Goal: Task Accomplishment & Management: Manage account settings

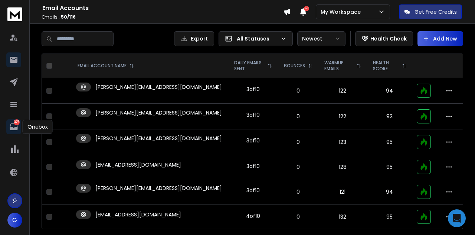
click at [10, 125] on icon at bounding box center [14, 126] width 8 height 7
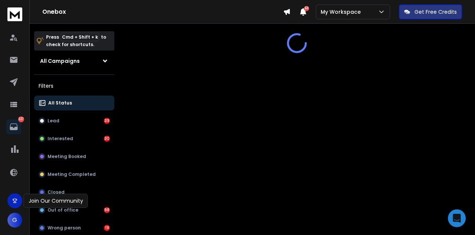
click at [16, 201] on icon at bounding box center [15, 200] width 4 height 6
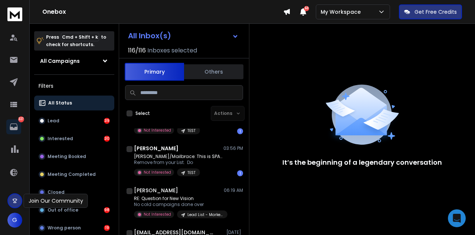
scroll to position [29, 0]
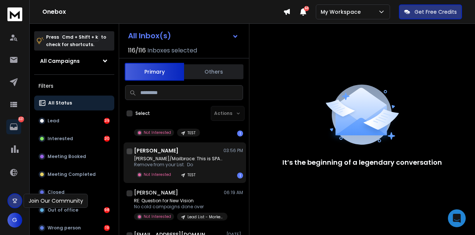
click at [190, 164] on p "Remove from your List. Do" at bounding box center [178, 164] width 89 height 6
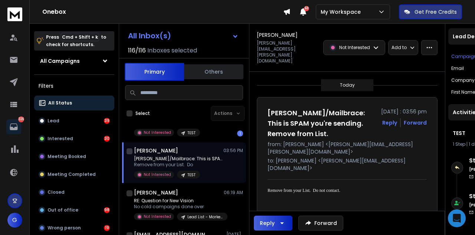
click at [370, 157] on p "to: [PERSON_NAME] <[PERSON_NAME][EMAIL_ADDRESS][DOMAIN_NAME]>" at bounding box center [347, 164] width 159 height 15
click at [370, 140] on p "from: [PERSON_NAME] <[PERSON_NAME][EMAIL_ADDRESS][PERSON_NAME][DOMAIN_NAME]>" at bounding box center [347, 147] width 159 height 15
drag, startPoint x: 370, startPoint y: 125, endPoint x: 391, endPoint y: 125, distance: 20.8
click at [391, 140] on p "from: [PERSON_NAME] <[PERSON_NAME][EMAIL_ADDRESS][PERSON_NAME][DOMAIN_NAME]>" at bounding box center [347, 147] width 159 height 15
copy p "[DOMAIN_NAME]"
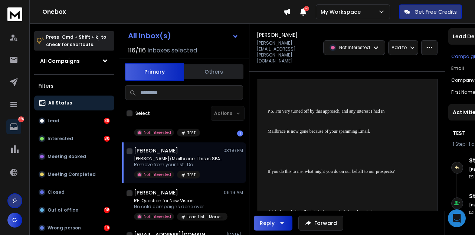
scroll to position [229, 0]
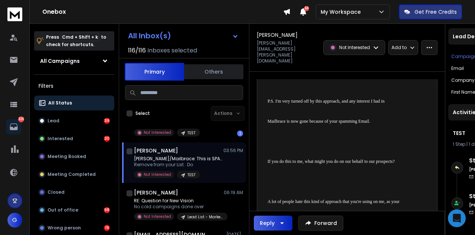
click at [433, 44] on icon "button" at bounding box center [429, 47] width 7 height 7
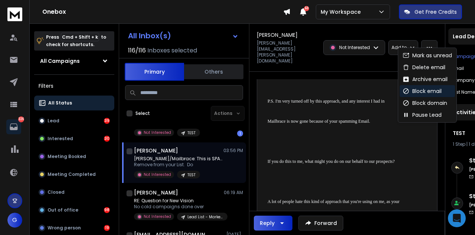
click at [422, 88] on div "Block email" at bounding box center [422, 90] width 39 height 7
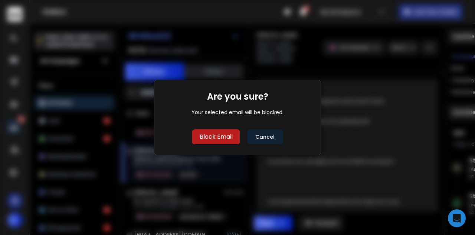
click at [224, 134] on button "Block Email" at bounding box center [216, 136] width 48 height 15
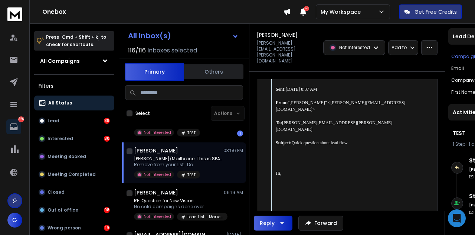
scroll to position [579, 0]
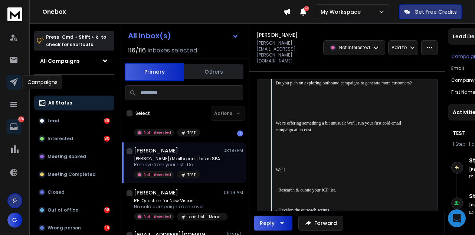
click at [12, 80] on icon at bounding box center [14, 82] width 8 height 8
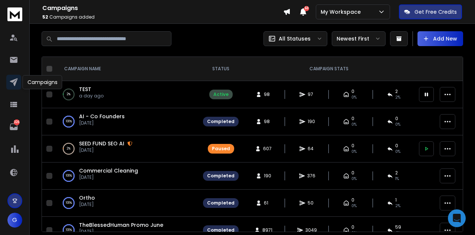
click at [429, 92] on icon at bounding box center [426, 94] width 7 height 7
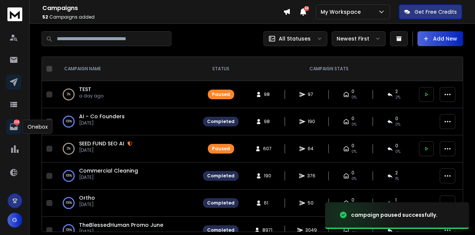
click at [12, 123] on icon at bounding box center [14, 126] width 8 height 7
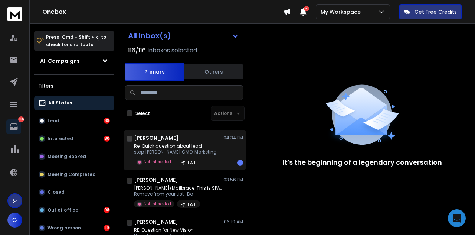
click at [189, 167] on div "[PERSON_NAME] 04:34 PM Re: Quick question about lead stop [PERSON_NAME] CMO, Ma…" at bounding box center [185, 150] width 122 height 40
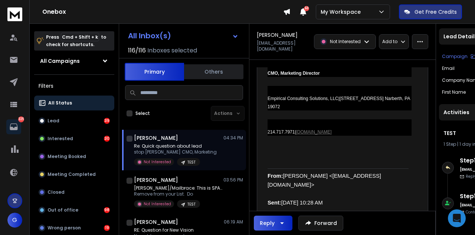
scroll to position [183, 0]
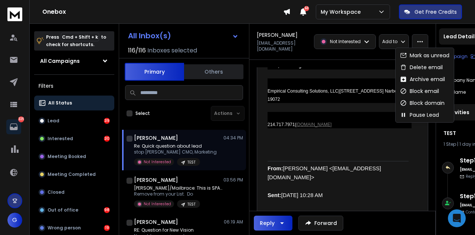
click at [428, 41] on button "button" at bounding box center [420, 41] width 16 height 15
click at [425, 92] on div "Block email" at bounding box center [419, 90] width 39 height 7
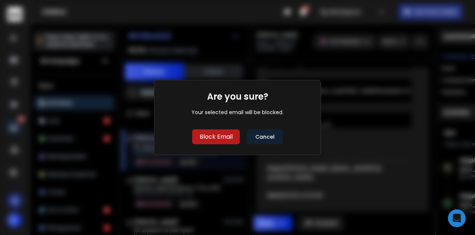
click at [216, 137] on button "Block Email" at bounding box center [216, 136] width 48 height 15
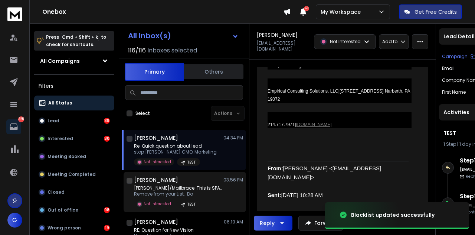
click at [171, 187] on p "[PERSON_NAME]/Mailbrace: This is SPAM" at bounding box center [178, 188] width 89 height 6
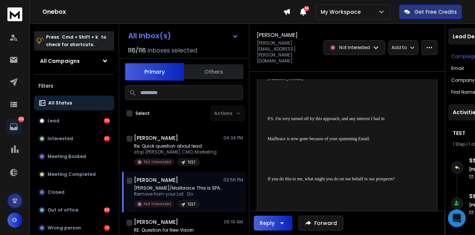
scroll to position [0, 0]
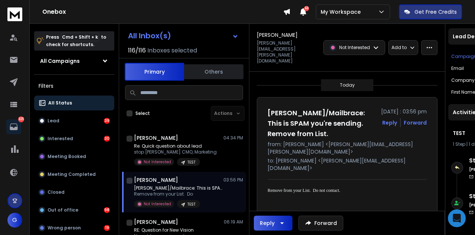
click at [370, 140] on p "from: [PERSON_NAME] <[PERSON_NAME][EMAIL_ADDRESS][PERSON_NAME][DOMAIN_NAME]>" at bounding box center [347, 147] width 159 height 15
drag, startPoint x: 370, startPoint y: 126, endPoint x: 391, endPoint y: 126, distance: 21.2
click at [391, 140] on p "from: [PERSON_NAME] <[PERSON_NAME][EMAIL_ADDRESS][PERSON_NAME][DOMAIN_NAME]>" at bounding box center [347, 147] width 159 height 15
copy p "[DOMAIN_NAME]"
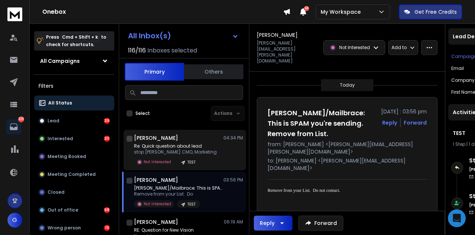
click at [191, 162] on p "TEST" at bounding box center [191, 162] width 8 height 6
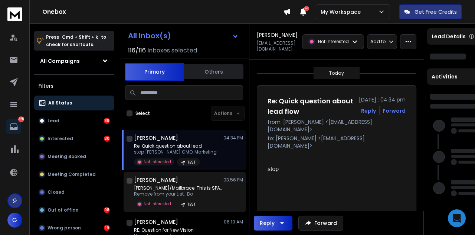
click at [183, 180] on div "[PERSON_NAME] 03:56 PM" at bounding box center [188, 179] width 109 height 7
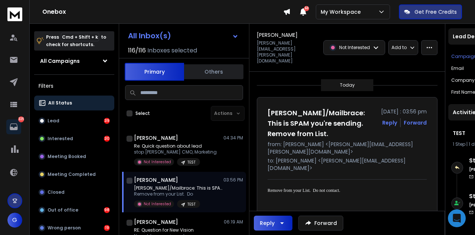
click at [433, 44] on icon "button" at bounding box center [429, 47] width 7 height 7
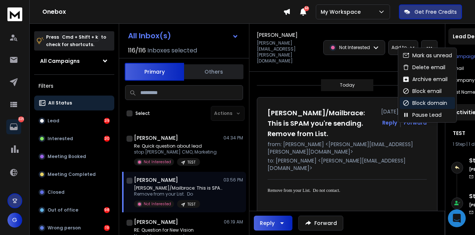
click at [423, 104] on div "Block domain" at bounding box center [425, 102] width 45 height 7
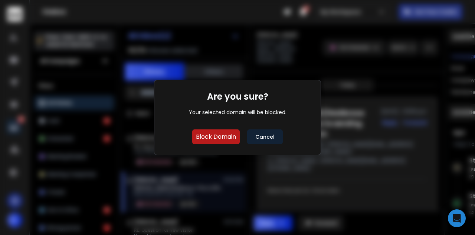
click at [216, 138] on button "Block Domain" at bounding box center [216, 136] width 48 height 15
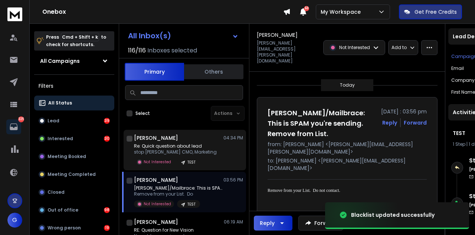
click at [200, 147] on p "Re: Quick question about lead" at bounding box center [175, 146] width 83 height 6
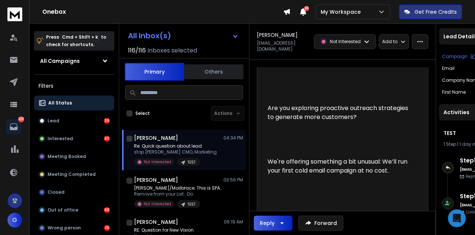
scroll to position [416, 0]
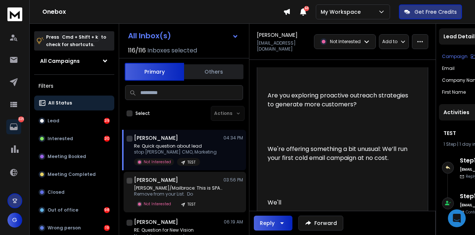
click at [194, 183] on div "[PERSON_NAME] 03:56 PM" at bounding box center [188, 179] width 109 height 7
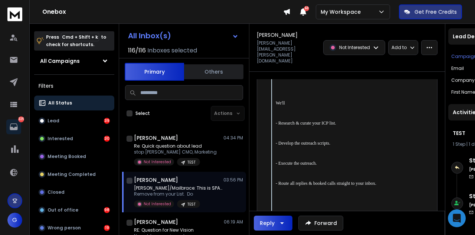
scroll to position [841, 0]
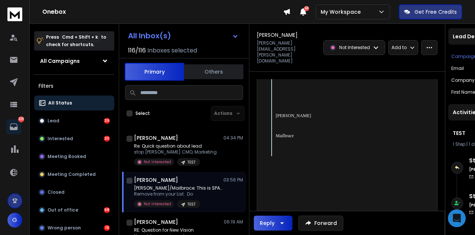
click at [349, 223] on p "View all 1 reply" at bounding box center [352, 226] width 32 height 6
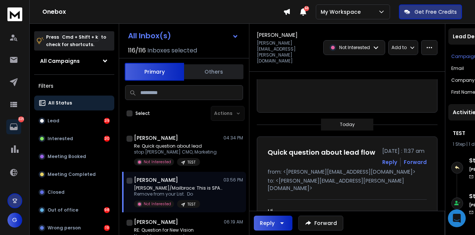
scroll to position [941, 0]
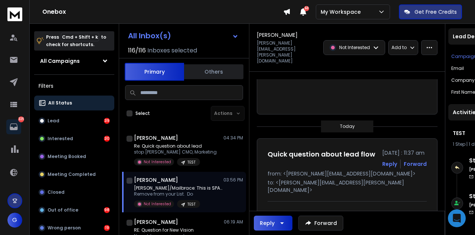
click at [331, 179] on p "to: <[PERSON_NAME][EMAIL_ADDRESS][PERSON_NAME][DOMAIN_NAME]>" at bounding box center [347, 186] width 159 height 15
drag, startPoint x: 331, startPoint y: 145, endPoint x: 349, endPoint y: 145, distance: 17.8
click at [349, 179] on p "to: <[PERSON_NAME][EMAIL_ADDRESS][PERSON_NAME][DOMAIN_NAME]>" at bounding box center [347, 186] width 159 height 15
copy p "[DOMAIN_NAME]"
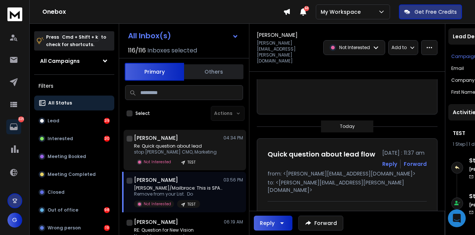
click at [179, 143] on p "Re: Quick question about lead" at bounding box center [175, 146] width 83 height 6
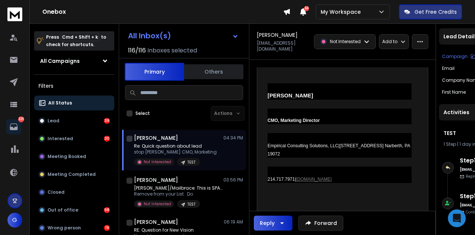
scroll to position [0, 0]
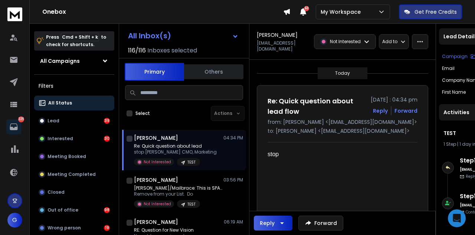
click at [356, 118] on p "from: [PERSON_NAME] <[EMAIL_ADDRESS][DOMAIN_NAME]>" at bounding box center [343, 121] width 150 height 7
drag, startPoint x: 356, startPoint y: 117, endPoint x: 382, endPoint y: 113, distance: 27.0
click at [384, 118] on p "from: [PERSON_NAME] <[EMAIL_ADDRESS][DOMAIN_NAME]>" at bounding box center [343, 121] width 150 height 7
copy p "[DOMAIN_NAME]"
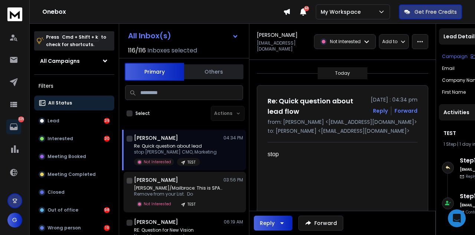
click at [184, 182] on div "[PERSON_NAME] 03:56 PM" at bounding box center [188, 179] width 109 height 7
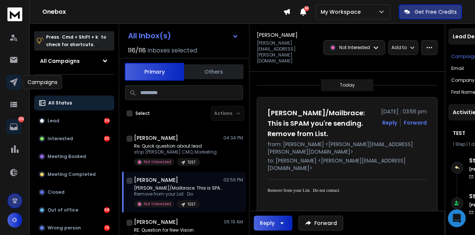
click at [17, 80] on icon at bounding box center [13, 82] width 9 height 9
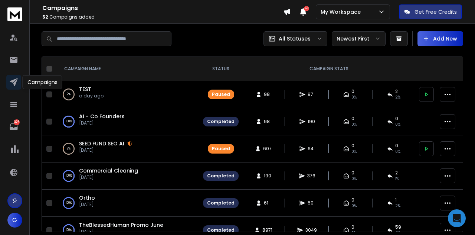
click at [451, 95] on icon "button" at bounding box center [447, 94] width 7 height 7
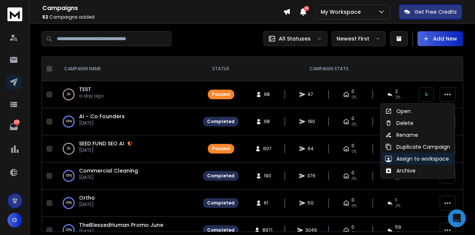
click at [152, 93] on div "2 % TEST a day ago" at bounding box center [127, 94] width 128 height 18
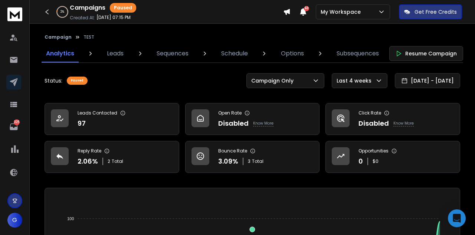
click at [23, 121] on div "325" at bounding box center [14, 128] width 17 height 18
click at [16, 124] on p "325" at bounding box center [17, 122] width 6 height 6
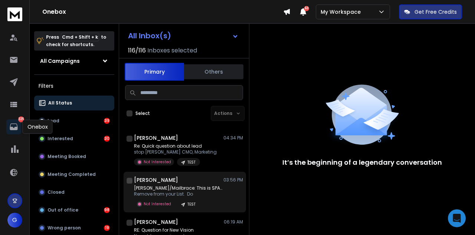
click at [163, 180] on h1 "[PERSON_NAME]" at bounding box center [156, 179] width 44 height 7
